Goal: Navigation & Orientation: Find specific page/section

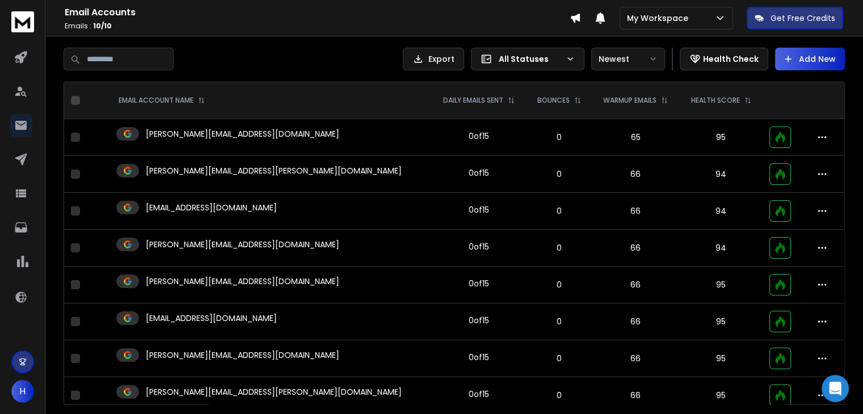
click at [469, 137] on div "0 of 15" at bounding box center [479, 136] width 20 height 11
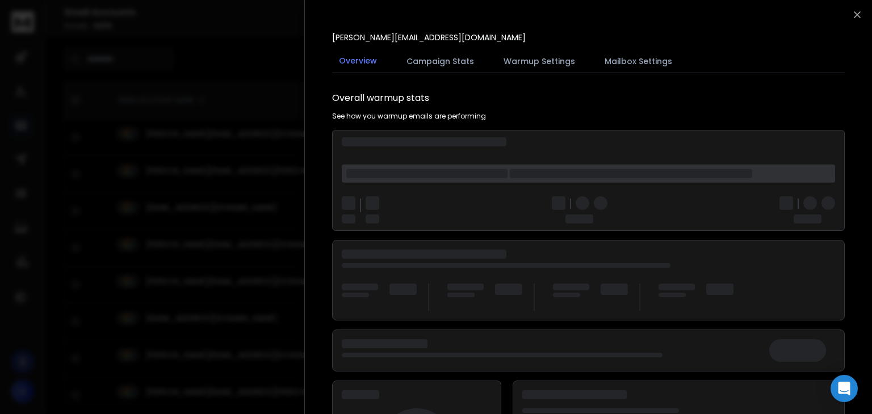
click at [215, 159] on div at bounding box center [436, 207] width 872 height 414
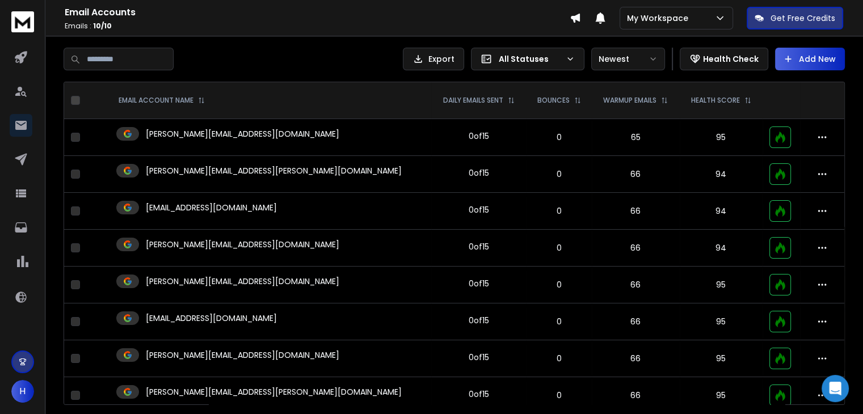
click at [299, 57] on div at bounding box center [230, 59] width 333 height 23
click at [261, 46] on div "Export All Statuses Newest Health Check Add New EMAIL ACCOUNT NAME DAILY EMAILS…" at bounding box center [454, 226] width 818 height 380
click at [22, 64] on link at bounding box center [21, 57] width 23 height 23
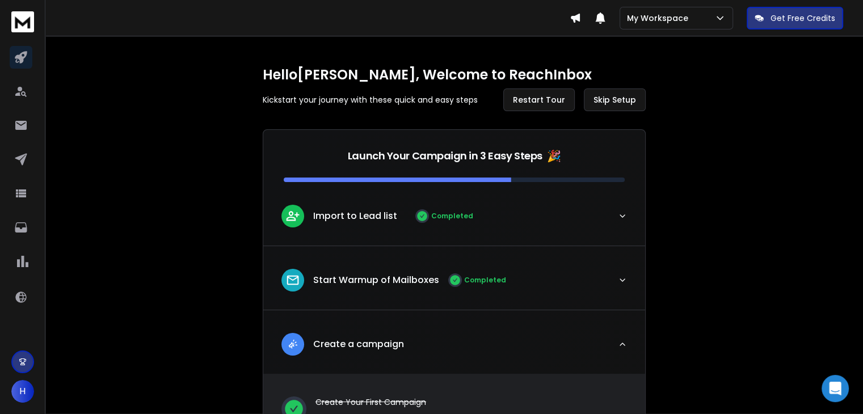
click at [80, 194] on div "Hello [PERSON_NAME] , Welcome to ReachInbox Kickstart your journey with these q…" at bounding box center [454, 407] width 781 height 719
click at [95, 117] on div "Hello [PERSON_NAME] , Welcome to ReachInbox Kickstart your journey with these q…" at bounding box center [454, 407] width 781 height 719
click at [19, 51] on icon at bounding box center [21, 58] width 14 height 14
click at [20, 86] on icon at bounding box center [21, 92] width 14 height 14
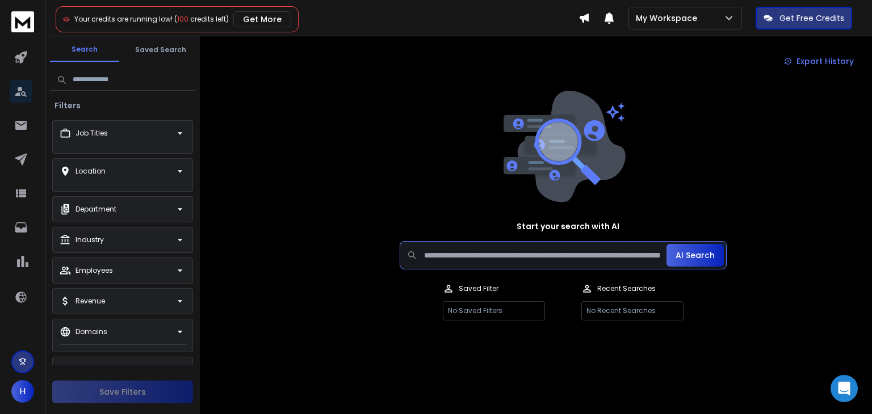
click at [323, 116] on div "Export History Start your search with AI" at bounding box center [563, 141] width 690 height 182
click at [19, 58] on icon at bounding box center [21, 57] width 12 height 12
